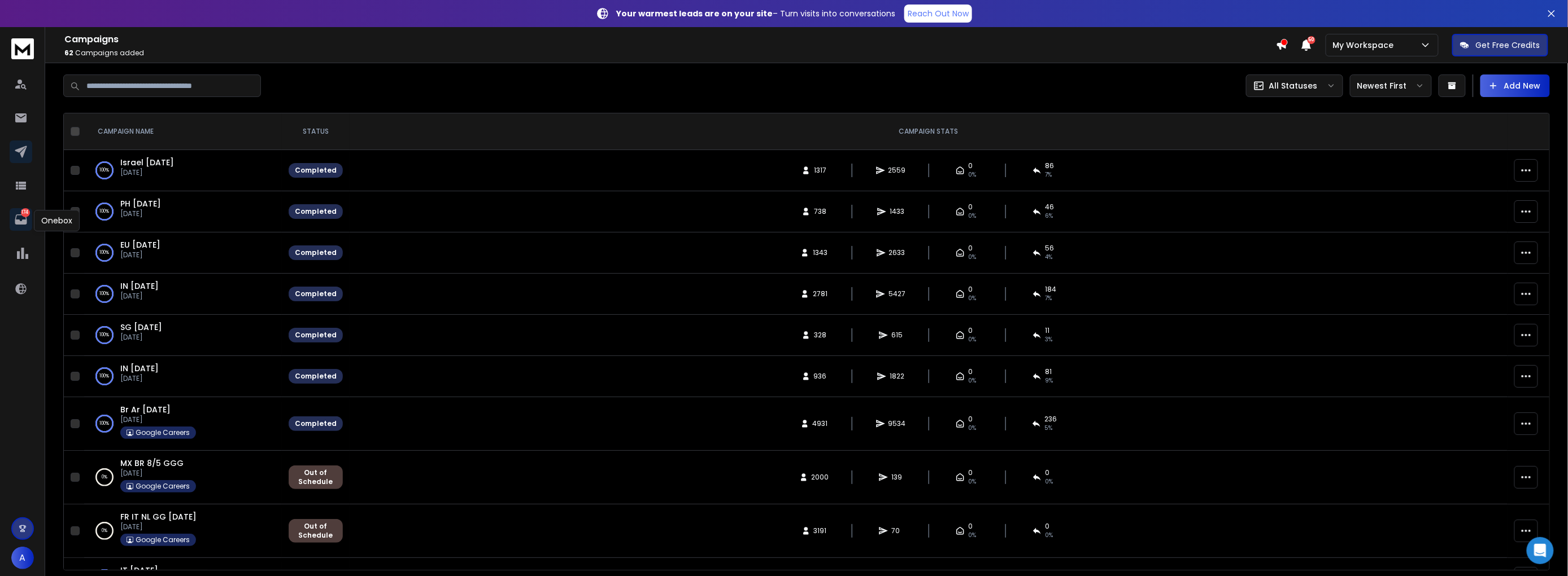
click at [19, 223] on icon at bounding box center [20, 220] width 12 height 10
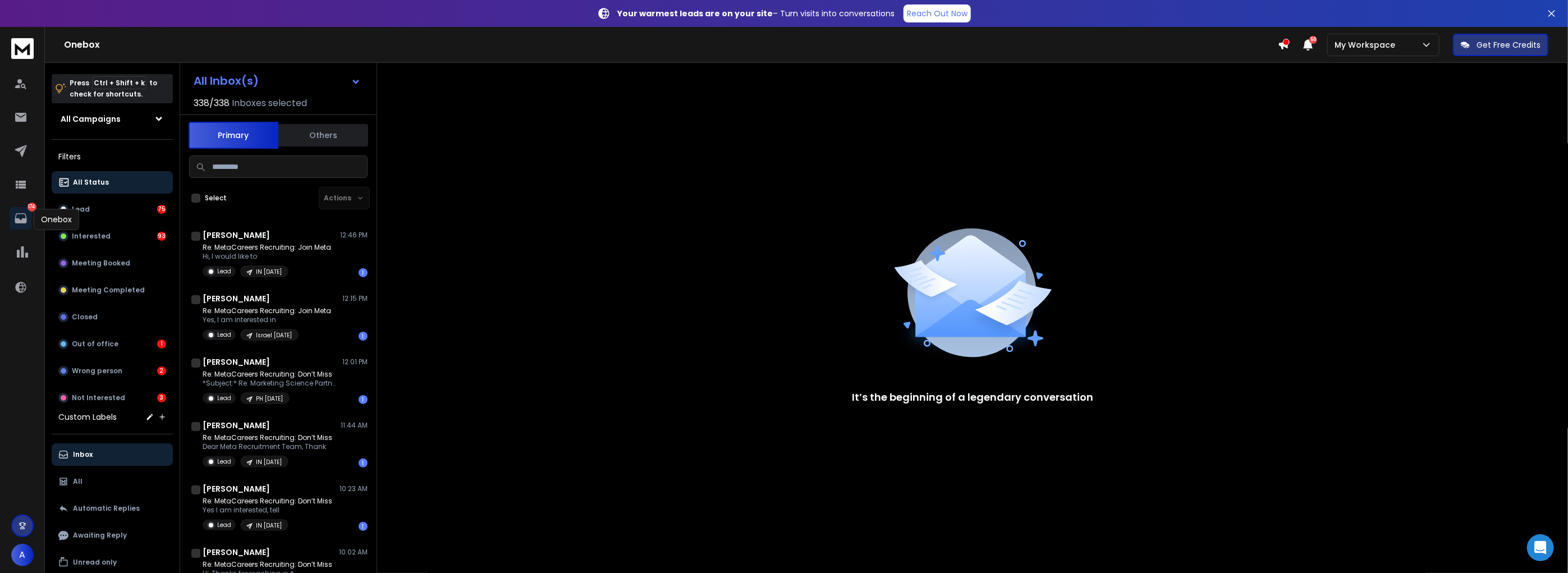
click at [290, 139] on button "Others" at bounding box center [323, 135] width 90 height 25
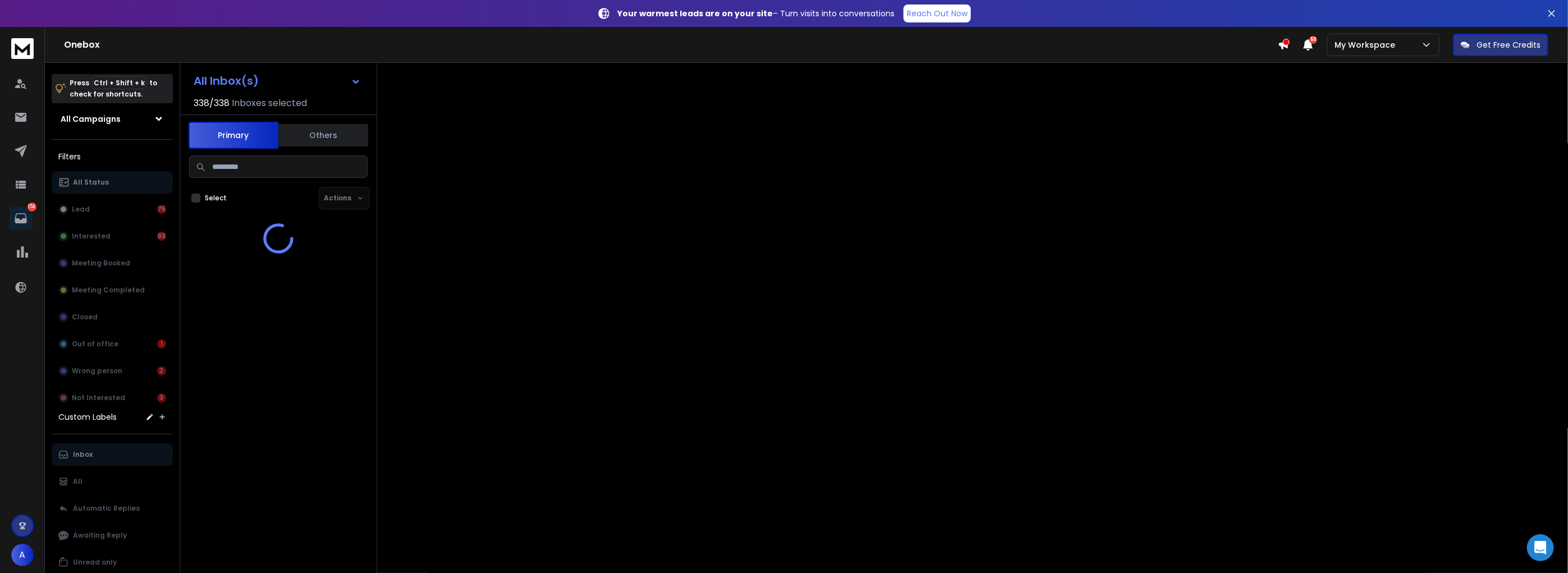
click at [222, 136] on button "Primary" at bounding box center [233, 135] width 90 height 27
click at [321, 129] on button "Others" at bounding box center [323, 135] width 90 height 25
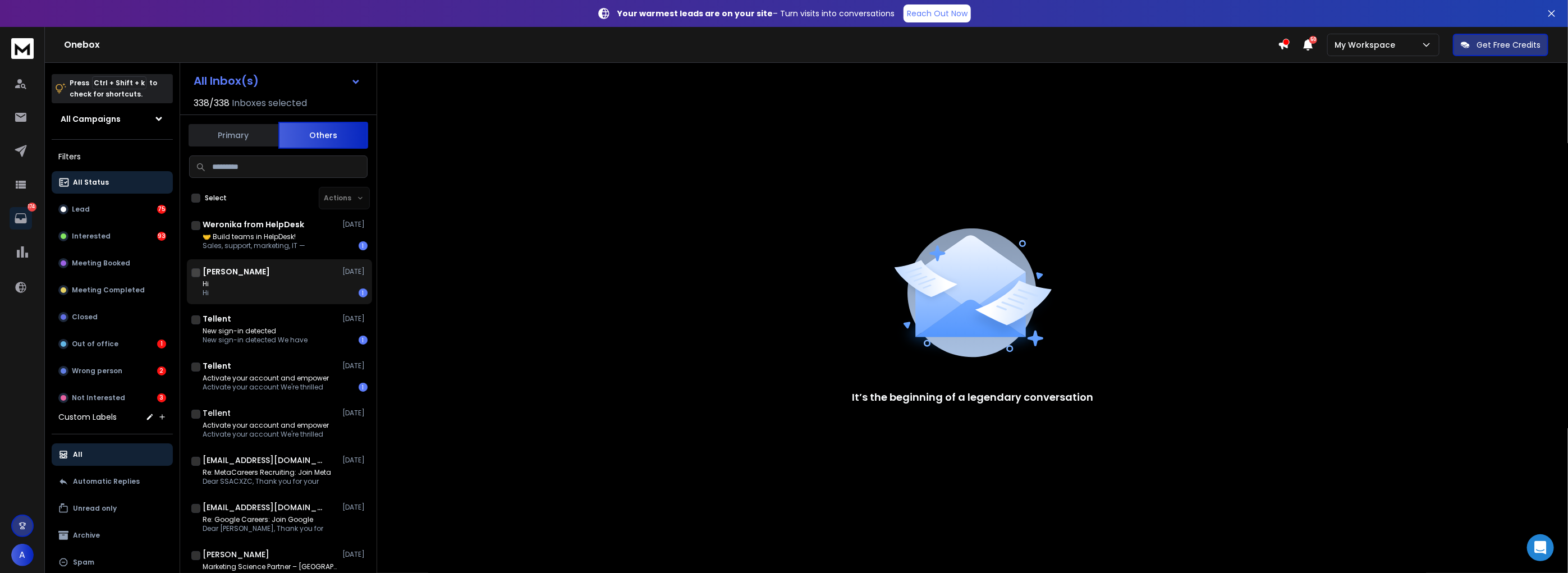
scroll to position [63, 0]
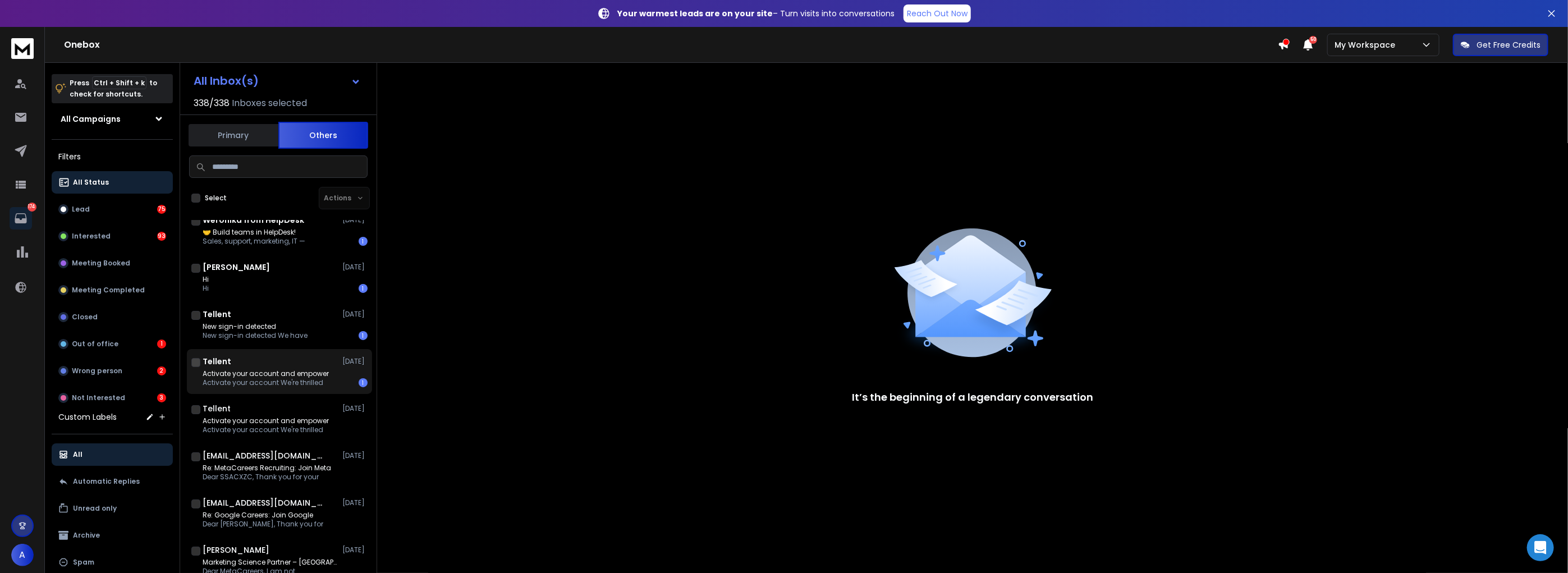
click at [272, 369] on p "Activate your account and empower" at bounding box center [265, 373] width 126 height 9
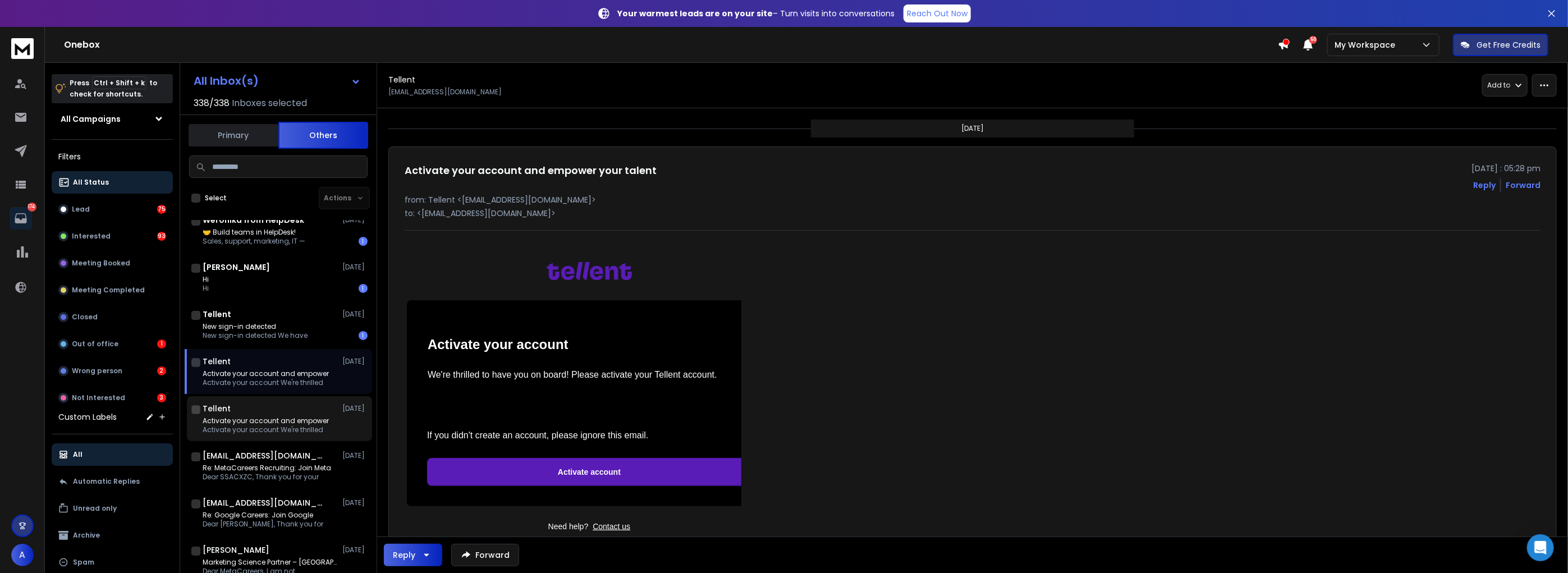
click at [299, 420] on p "Activate your account and empower" at bounding box center [265, 420] width 126 height 9
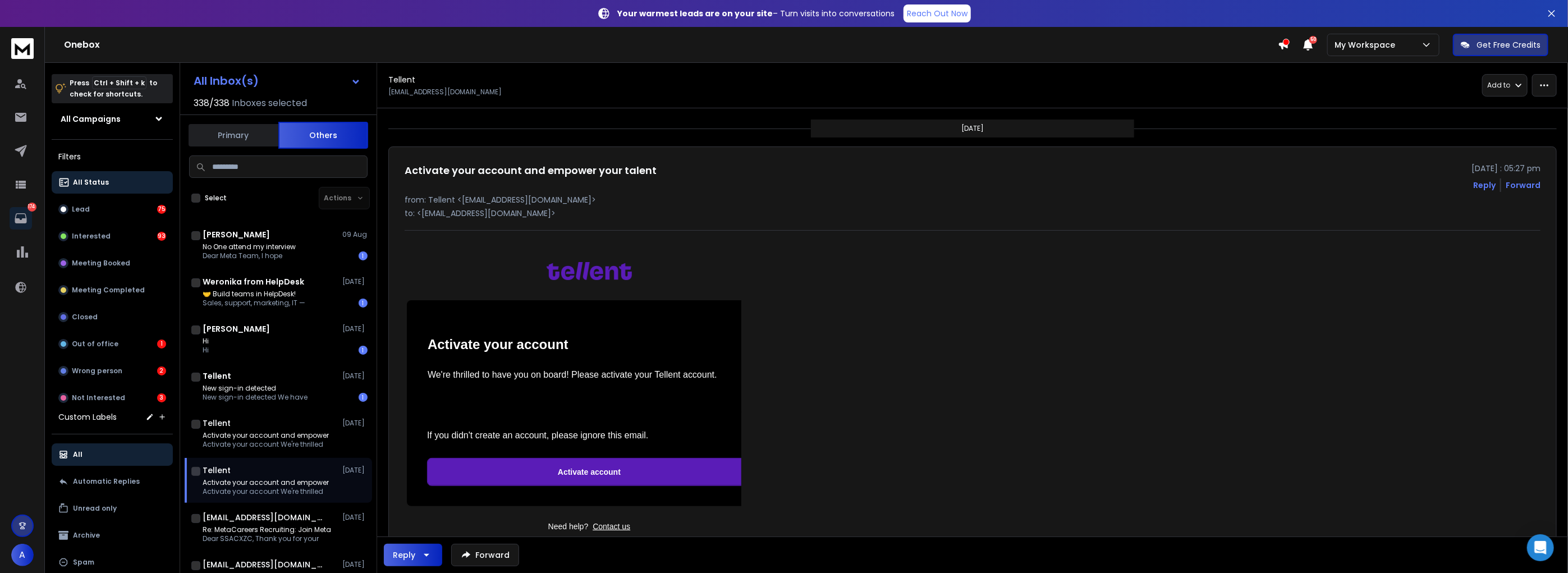
scroll to position [0, 0]
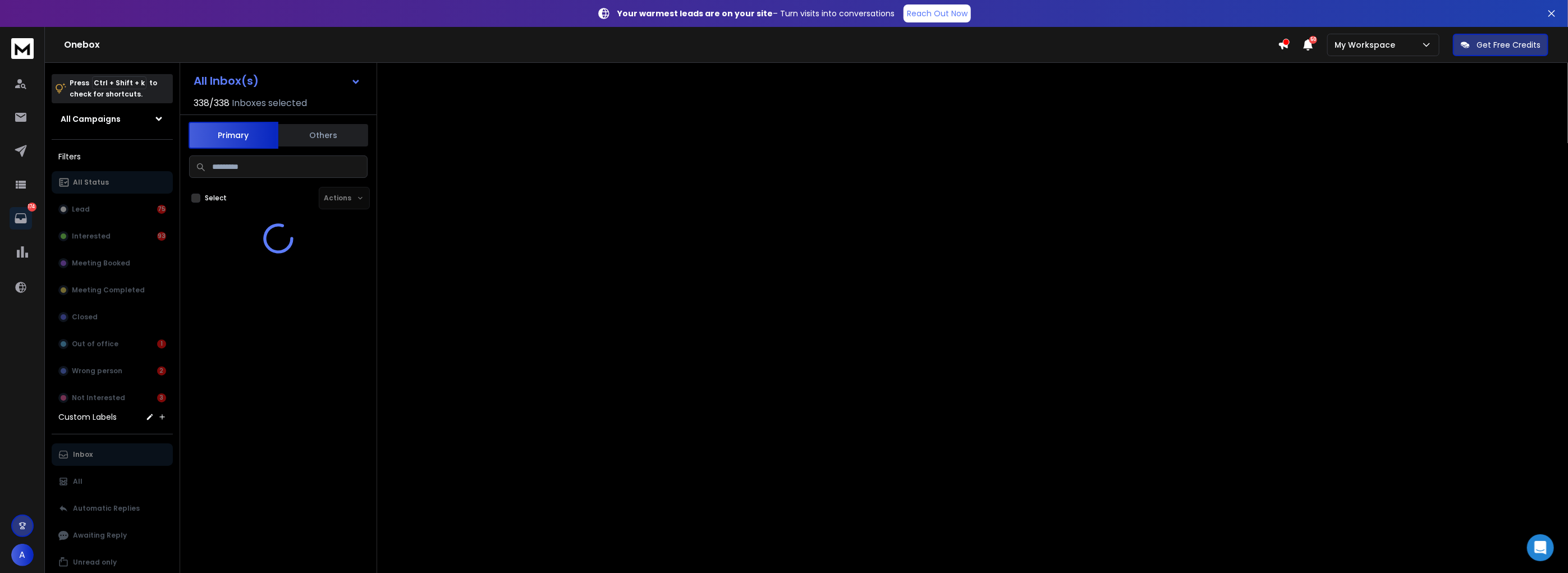
click at [236, 133] on button "Primary" at bounding box center [233, 135] width 90 height 27
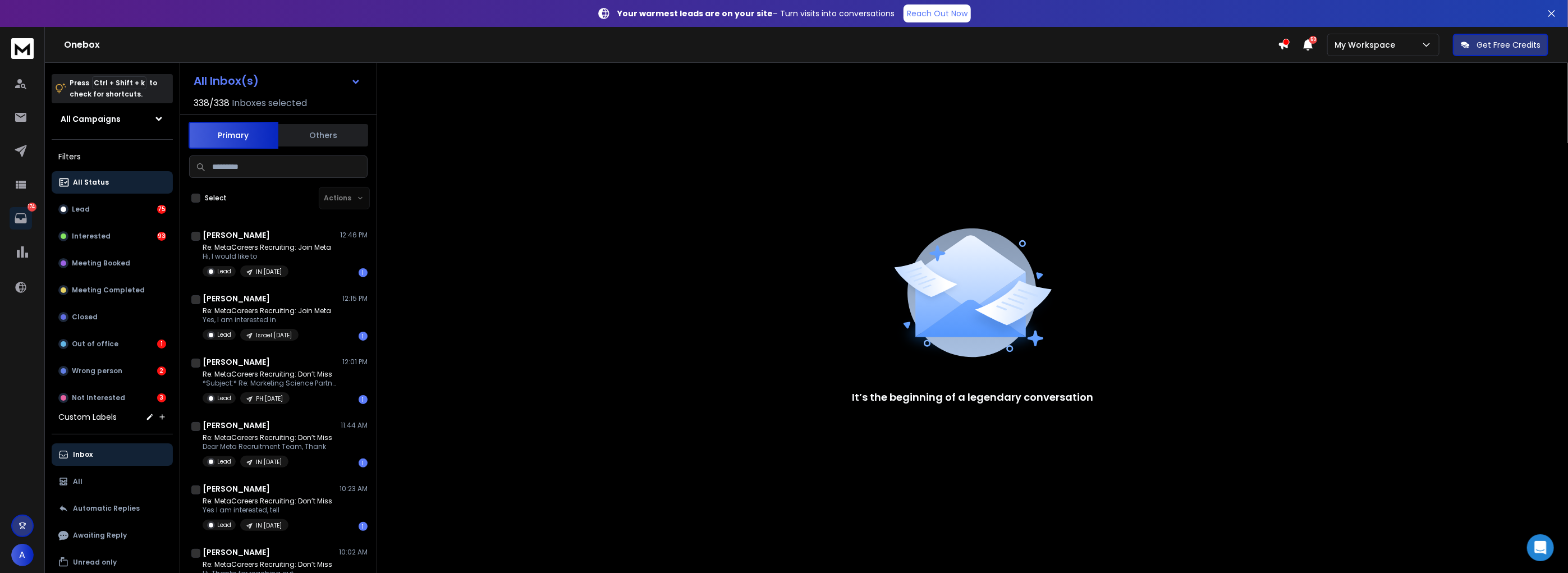
click at [311, 132] on button "Others" at bounding box center [323, 135] width 90 height 25
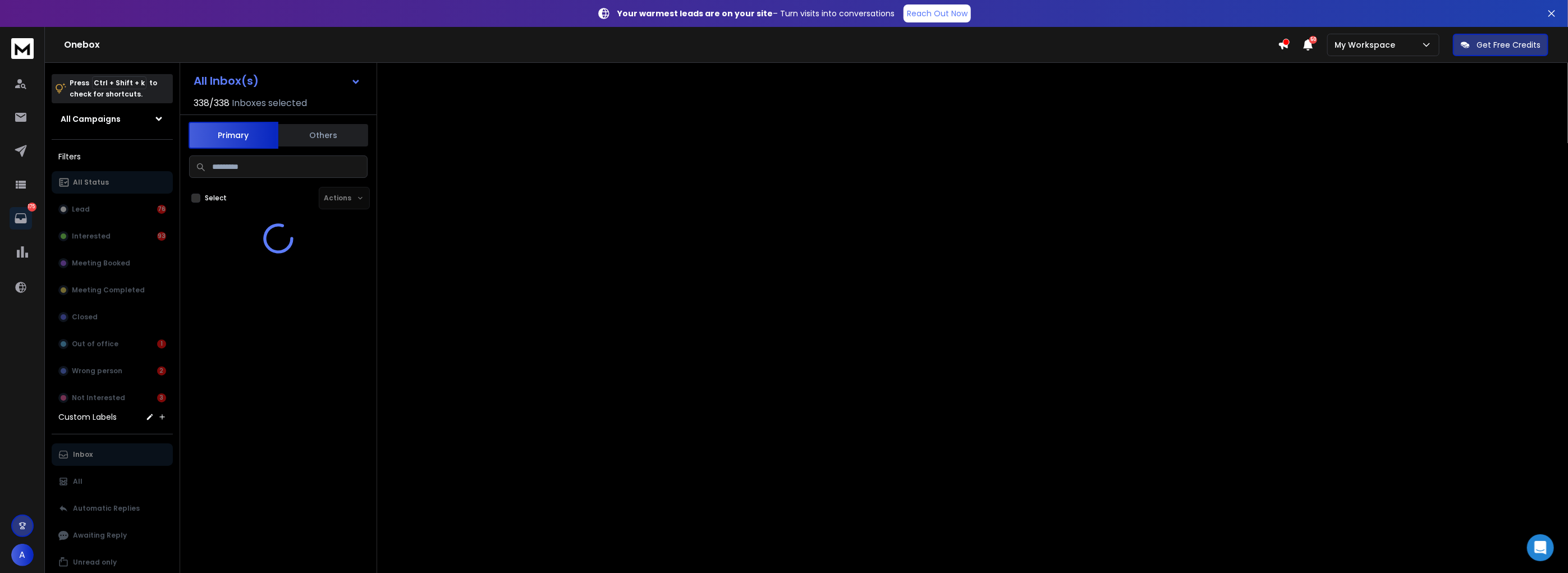
click at [219, 132] on button "Primary" at bounding box center [233, 135] width 90 height 27
